Goal: Task Accomplishment & Management: Use online tool/utility

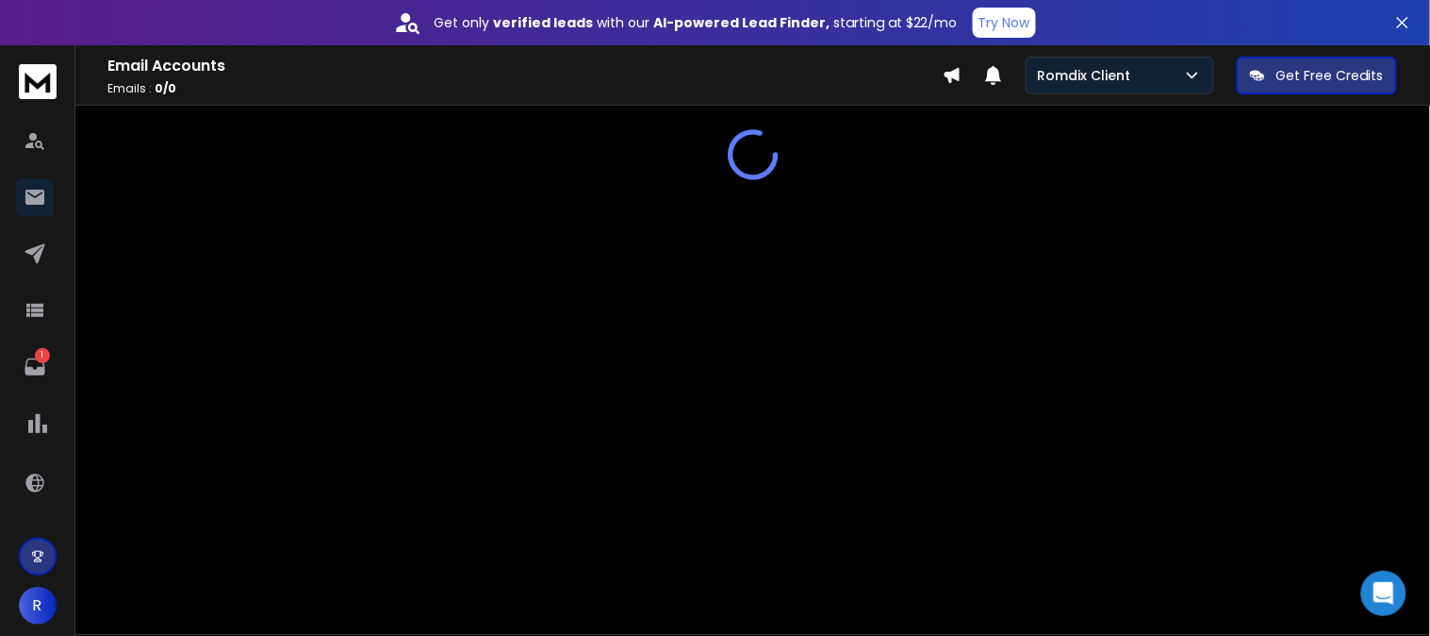
click at [1116, 76] on p "Romdix Client" at bounding box center [1088, 75] width 101 height 19
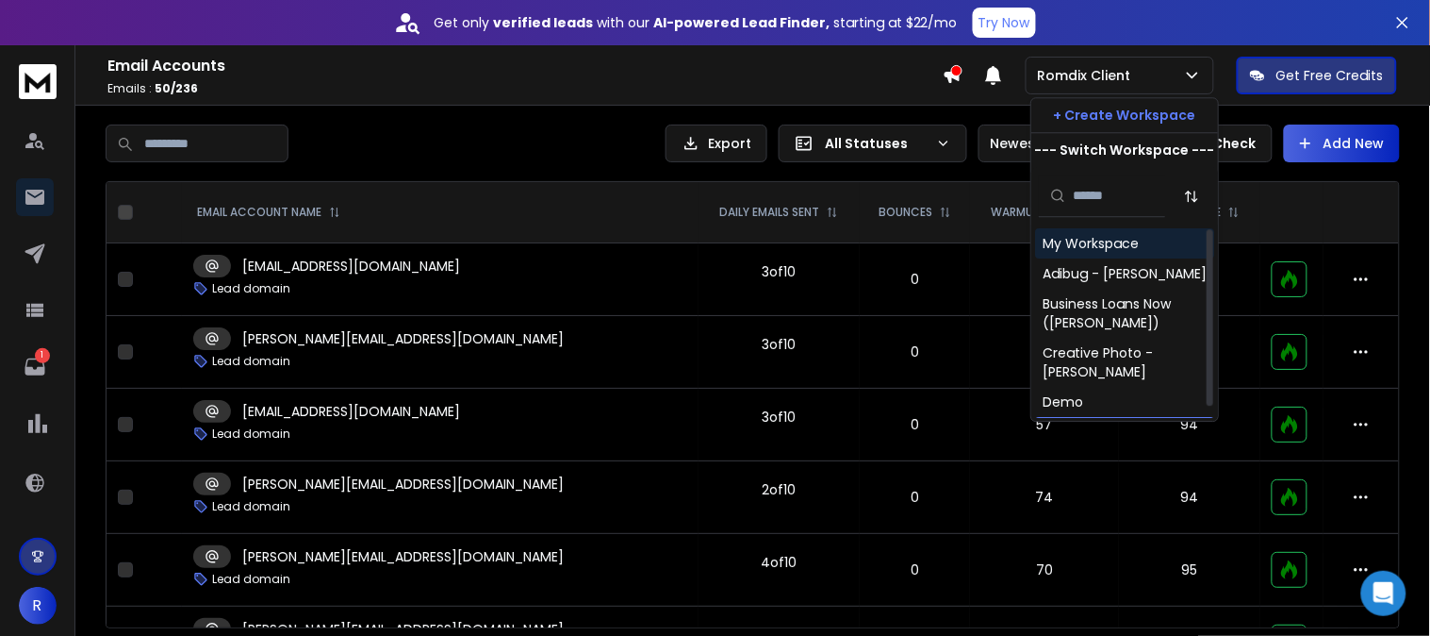
click at [1116, 249] on div "My Workspace" at bounding box center [1091, 243] width 96 height 19
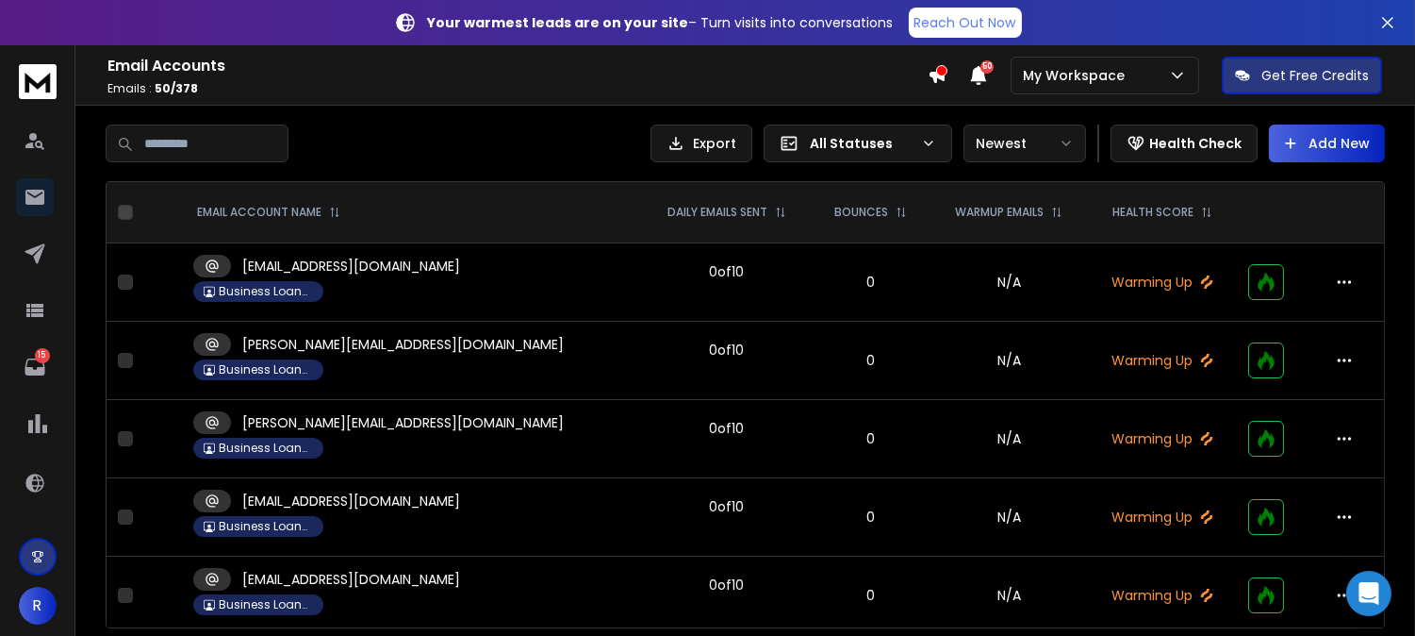
click at [1367, 141] on button "Add New" at bounding box center [1327, 143] width 116 height 38
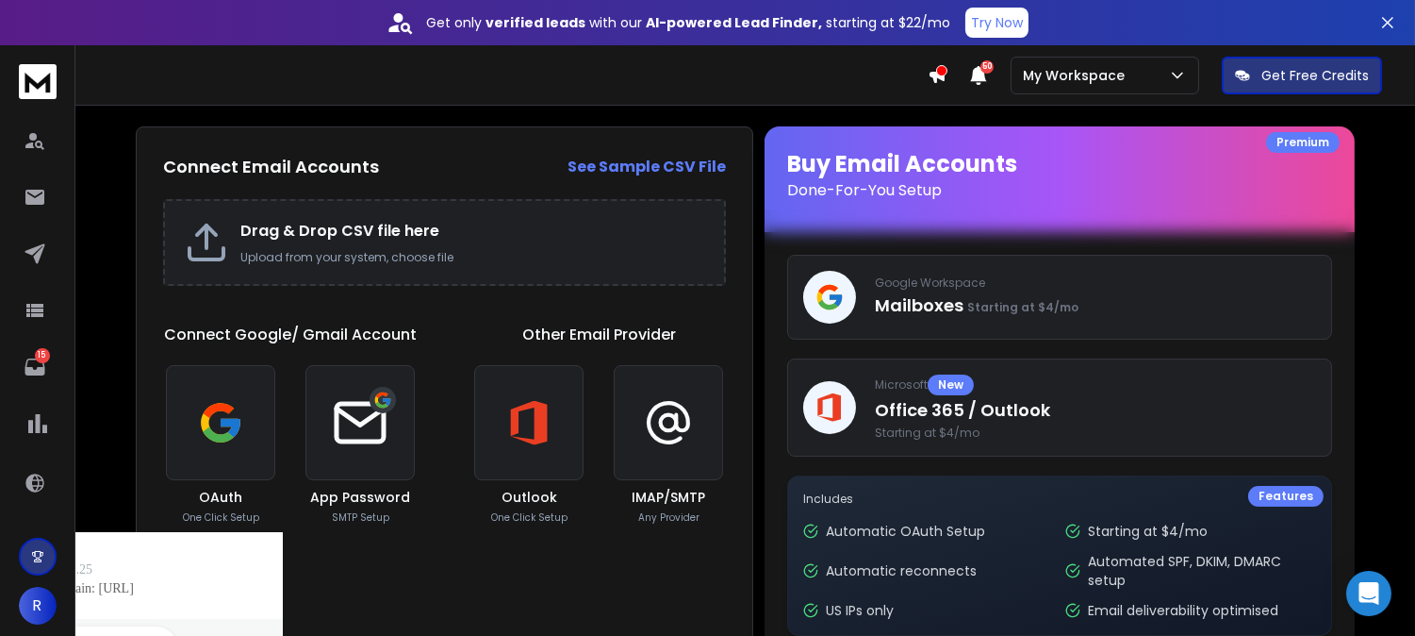
scroll to position [105, 0]
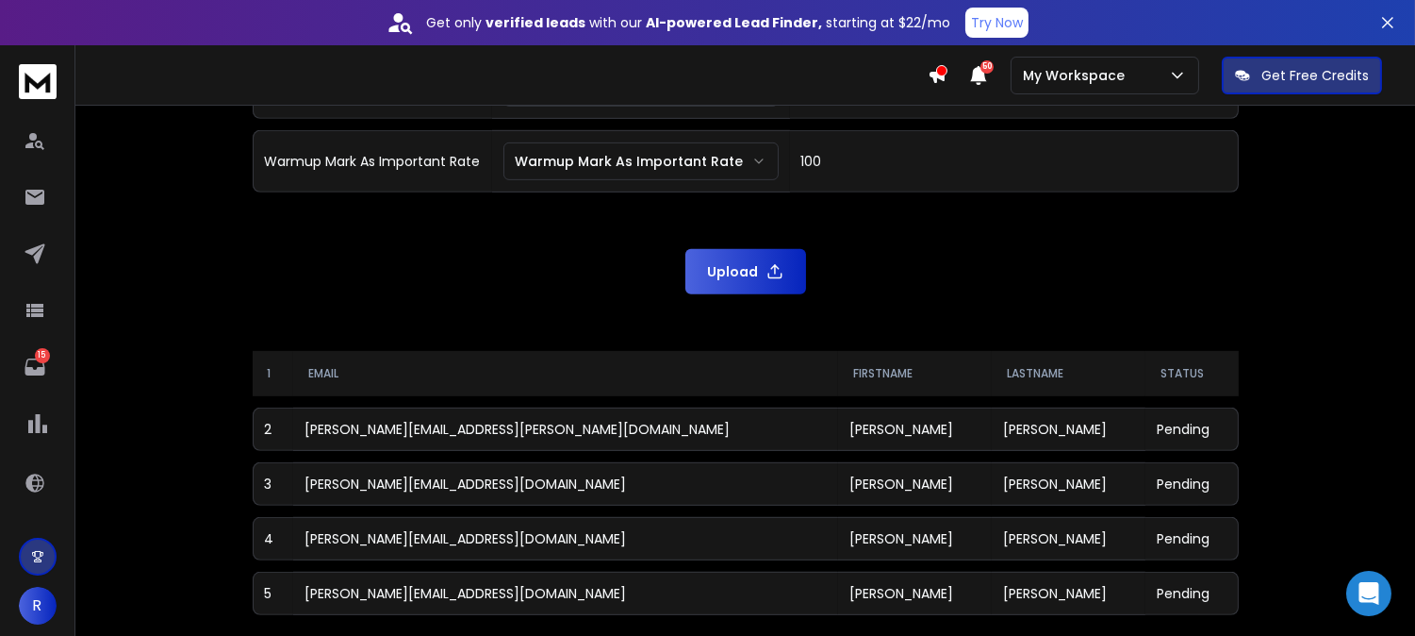
scroll to position [1746, 0]
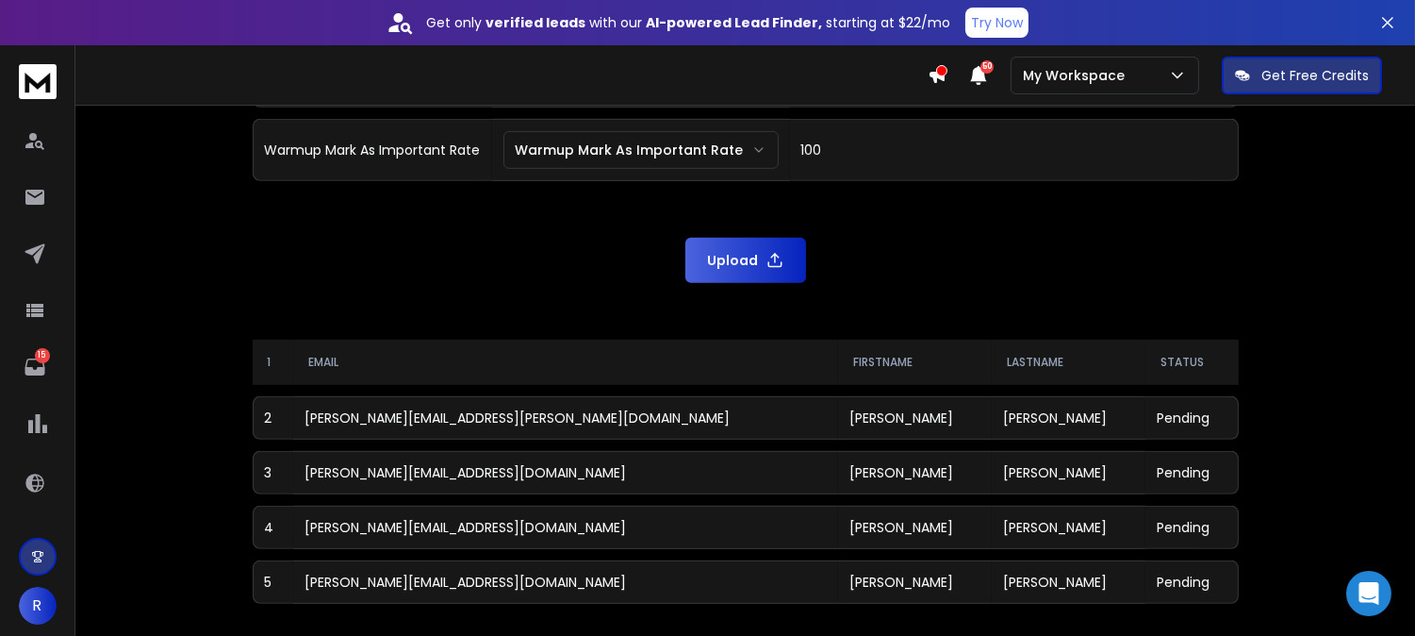
click at [724, 251] on p "Upload" at bounding box center [733, 260] width 51 height 19
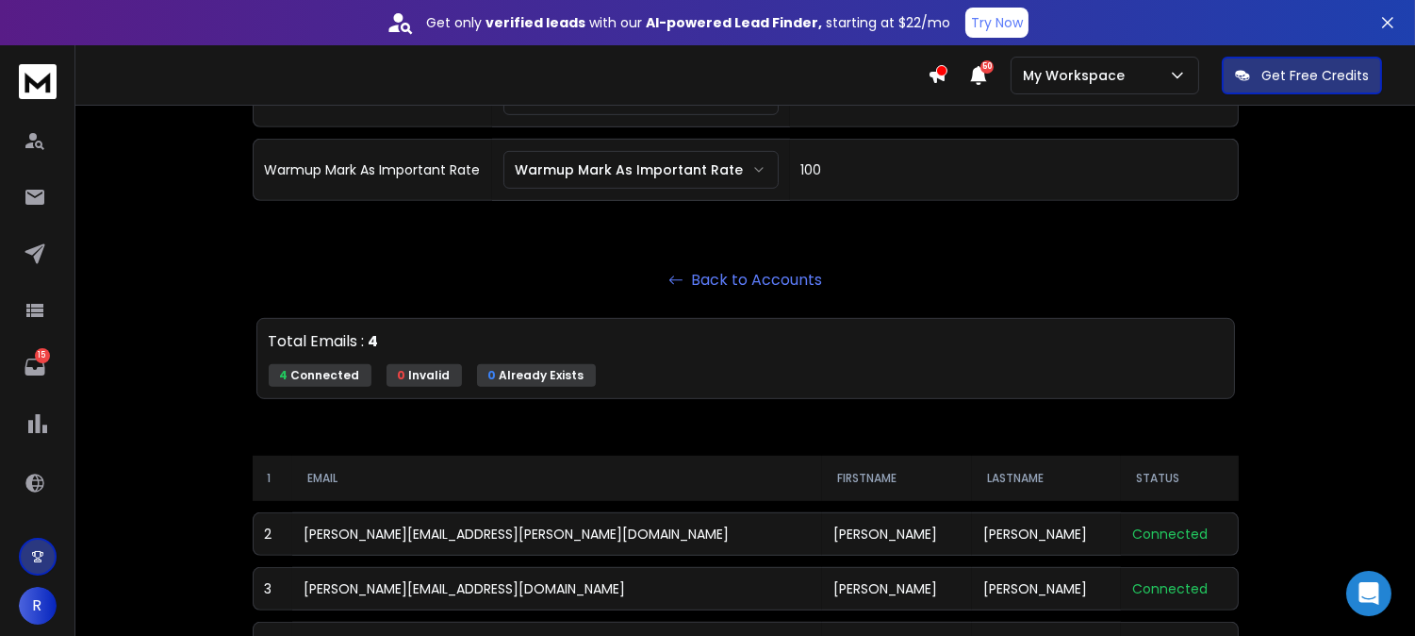
scroll to position [1843, 0]
